Goal: Task Accomplishment & Management: Use online tool/utility

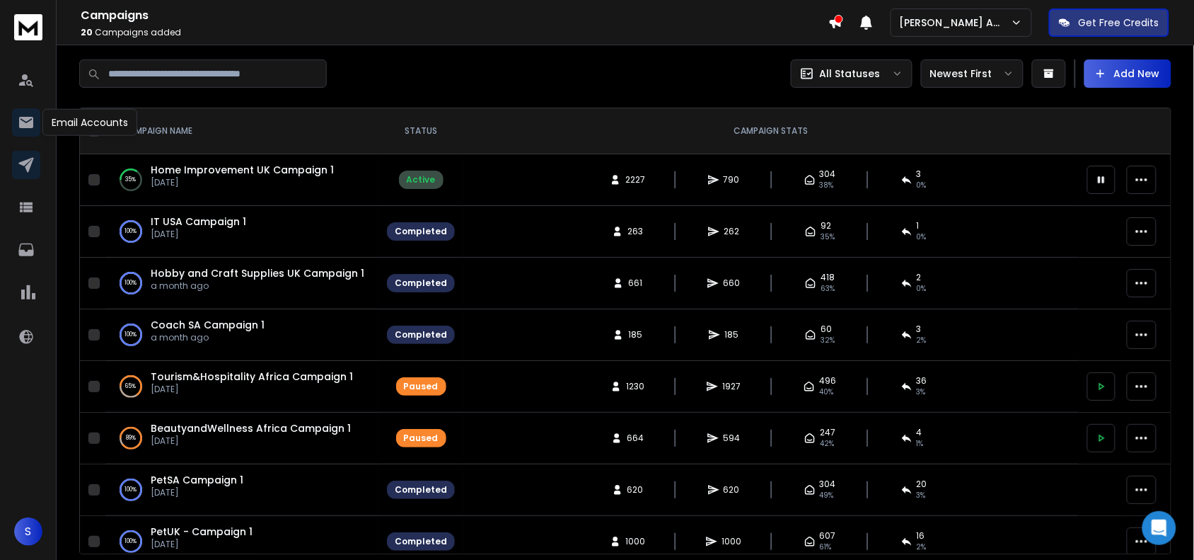
click at [36, 120] on link at bounding box center [26, 122] width 28 height 28
click at [25, 120] on icon at bounding box center [26, 122] width 14 height 11
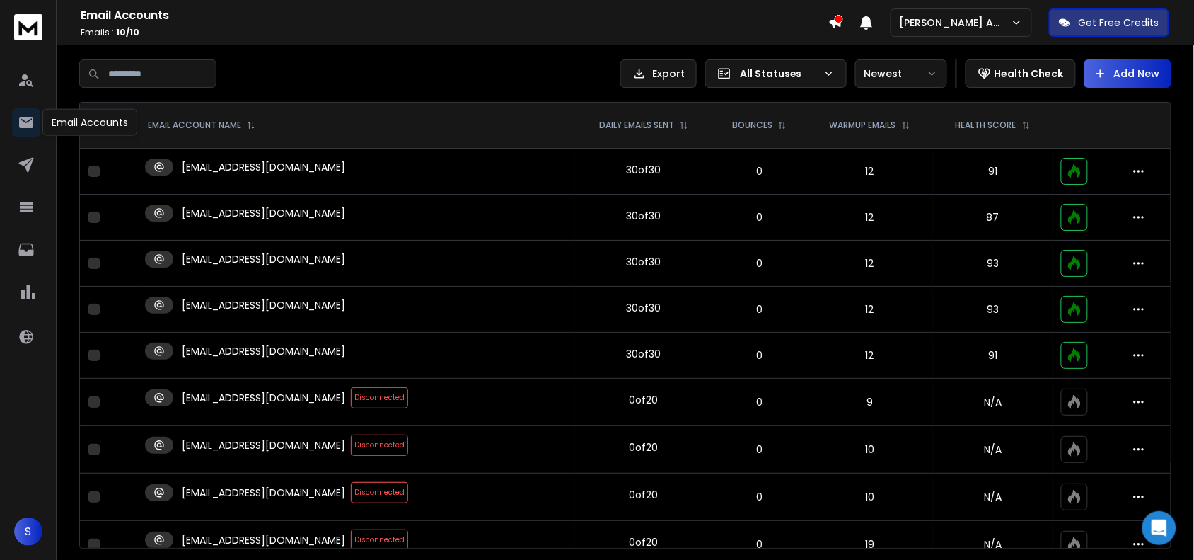
click at [27, 121] on icon at bounding box center [26, 122] width 17 height 17
click at [29, 153] on link at bounding box center [26, 165] width 28 height 28
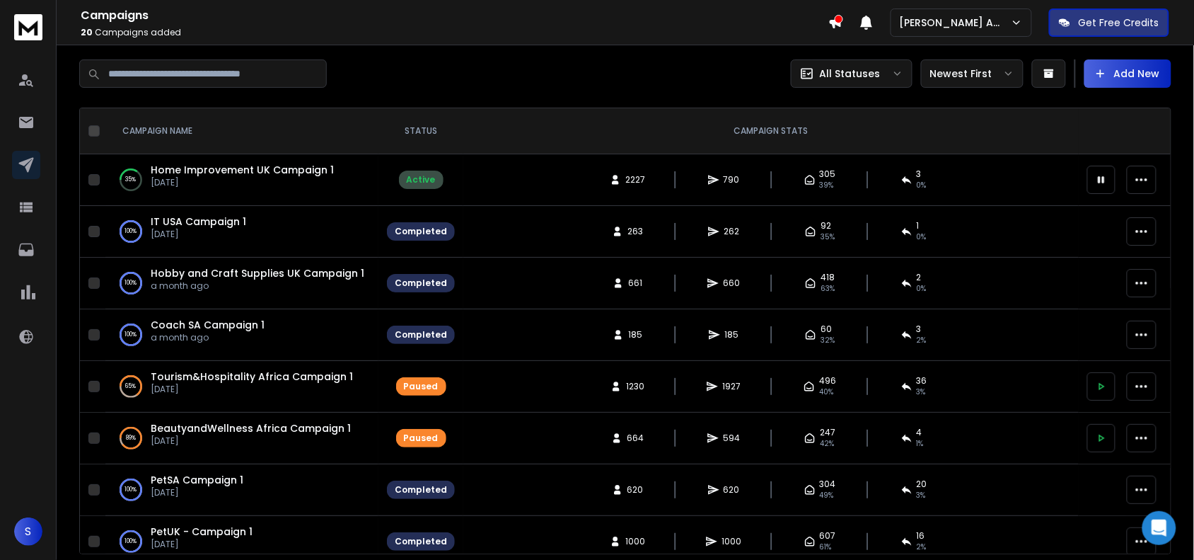
click at [248, 175] on span "Home Improvement UK Campaign 1" at bounding box center [242, 170] width 183 height 14
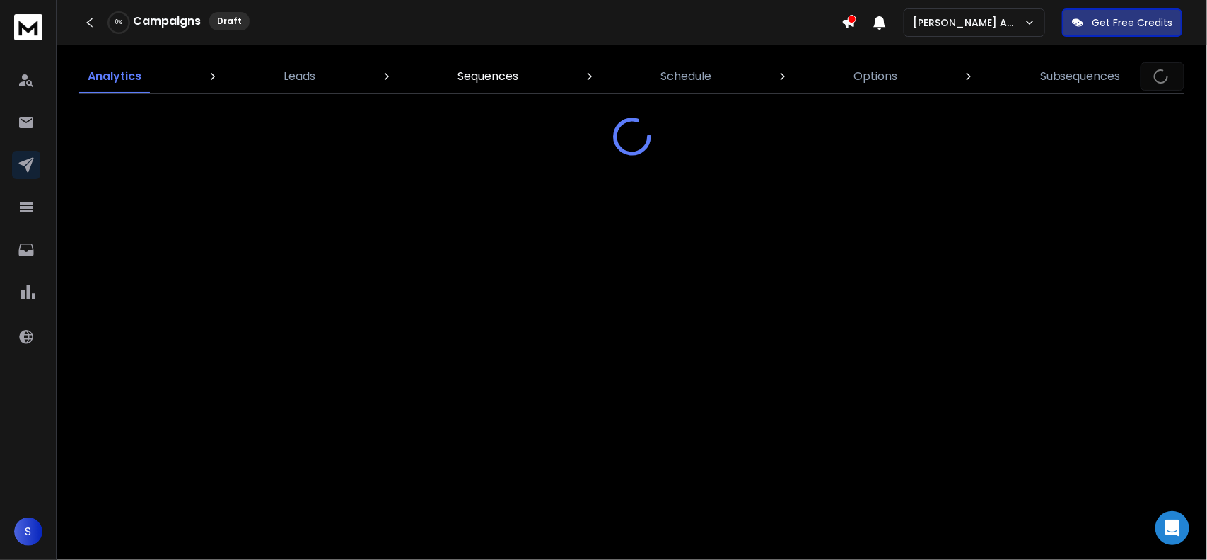
click at [473, 88] on link "Sequences" at bounding box center [488, 76] width 78 height 34
